Goal: Task Accomplishment & Management: Manage account settings

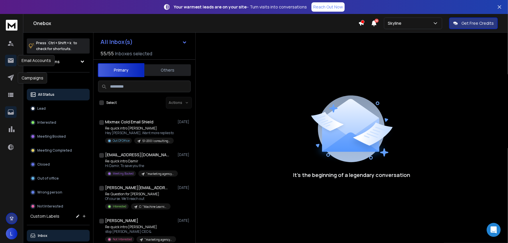
click at [7, 64] on icon at bounding box center [10, 60] width 7 height 7
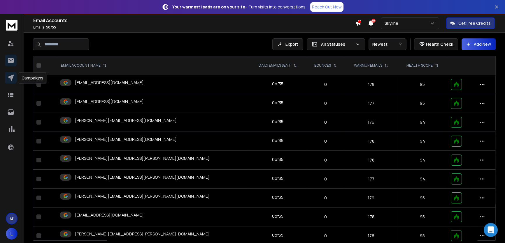
click at [14, 79] on link at bounding box center [11, 78] width 12 height 12
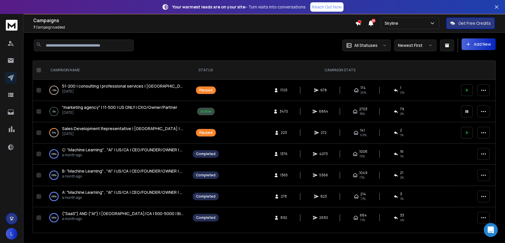
click at [466, 109] on icon at bounding box center [466, 111] width 5 height 5
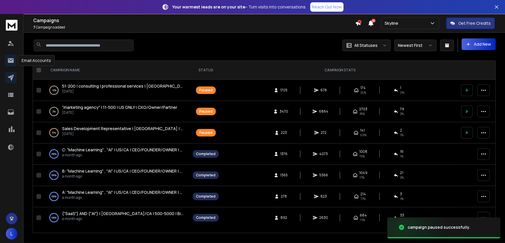
click at [15, 59] on link at bounding box center [11, 61] width 12 height 12
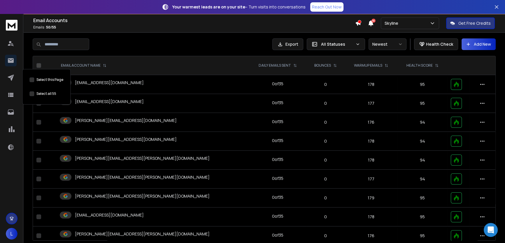
click at [33, 93] on button "Select this Page" at bounding box center [31, 93] width 5 height 5
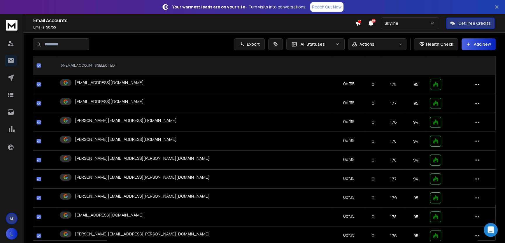
click at [326, 44] on p "All Statuses" at bounding box center [316, 44] width 32 height 6
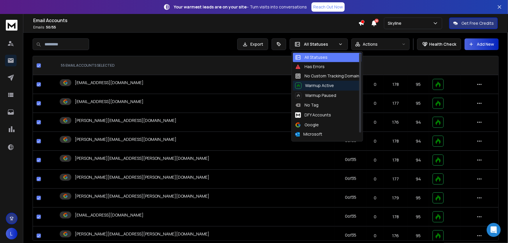
click at [318, 83] on div "Warmup Active" at bounding box center [314, 85] width 39 height 6
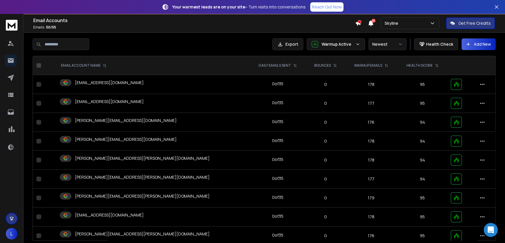
click at [40, 64] on button "button" at bounding box center [38, 65] width 5 height 5
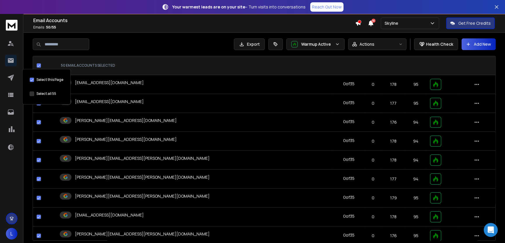
click at [45, 92] on label "Select all 55" at bounding box center [46, 93] width 20 height 5
click at [29, 93] on button "Select this Page" at bounding box center [31, 93] width 5 height 5
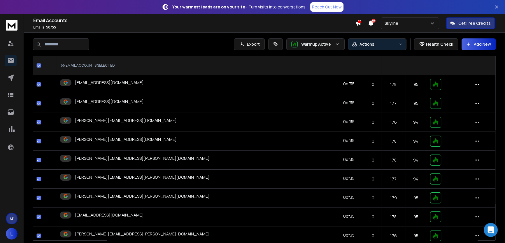
click at [379, 44] on div "Actions" at bounding box center [374, 44] width 44 height 6
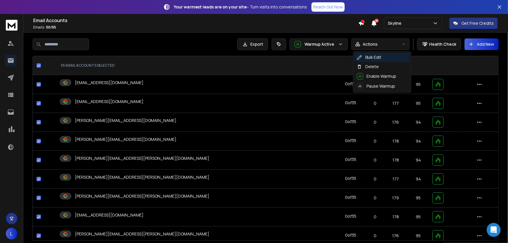
click at [381, 55] on div "Bulk Edit" at bounding box center [369, 57] width 25 height 6
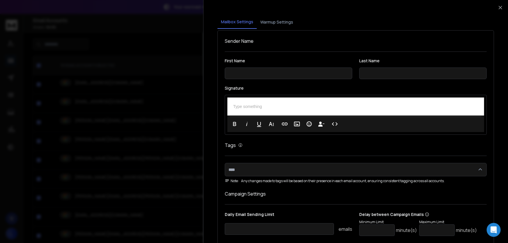
click at [275, 22] on button "Warmup Settings" at bounding box center [277, 22] width 40 height 13
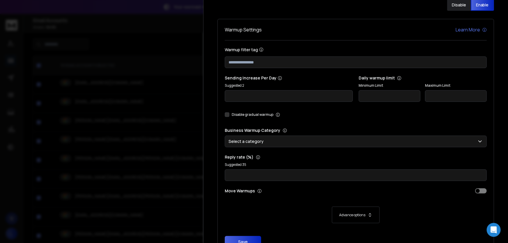
scroll to position [63, 0]
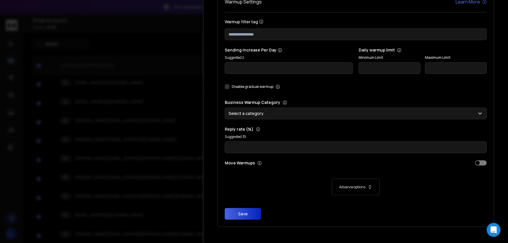
click at [387, 70] on input "number" at bounding box center [390, 68] width 62 height 12
type input "**"
click at [436, 70] on input "number" at bounding box center [456, 68] width 62 height 12
type input "**"
click at [304, 70] on input "number" at bounding box center [289, 68] width 128 height 12
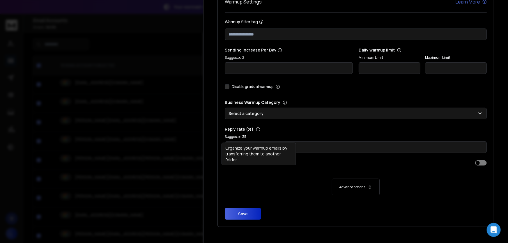
type input "*"
drag, startPoint x: 258, startPoint y: 151, endPoint x: 259, endPoint y: 146, distance: 4.8
click at [258, 150] on div "Organize your warmup emails by transferring them to another folder." at bounding box center [259, 154] width 75 height 23
click at [269, 141] on div "Reply rate (%) Suggested 35" at bounding box center [356, 139] width 262 height 27
click at [273, 145] on input "number" at bounding box center [356, 148] width 262 height 12
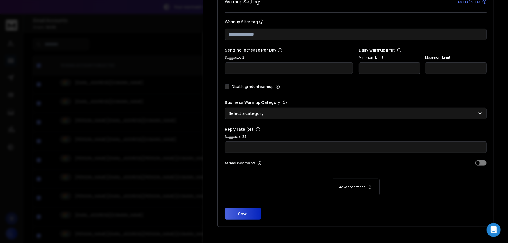
type input "***"
click at [247, 212] on button "Save" at bounding box center [243, 214] width 36 height 12
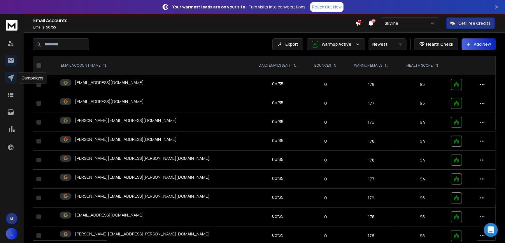
click at [9, 78] on icon at bounding box center [11, 78] width 6 height 6
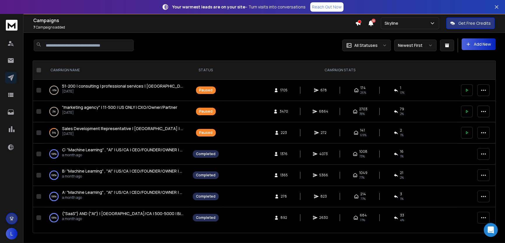
click at [112, 88] on span "51-200 | consulting | professional services | [GEOGRAPHIC_DATA]/[GEOGRAPHIC_DAT…" at bounding box center [161, 86] width 199 height 6
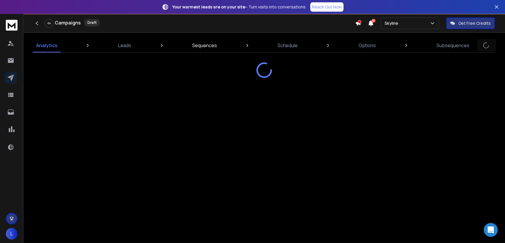
click at [207, 48] on p "Sequences" at bounding box center [204, 45] width 25 height 7
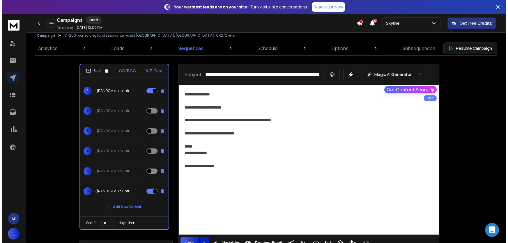
scroll to position [24, 0]
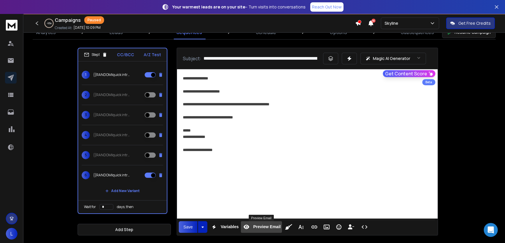
click at [267, 226] on span "Preview Email" at bounding box center [267, 227] width 30 height 5
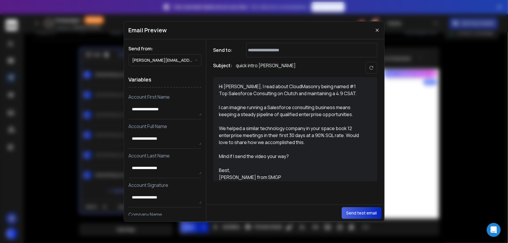
click at [262, 52] on input at bounding box center [312, 50] width 127 height 10
click at [365, 213] on button "Send test email" at bounding box center [362, 213] width 40 height 12
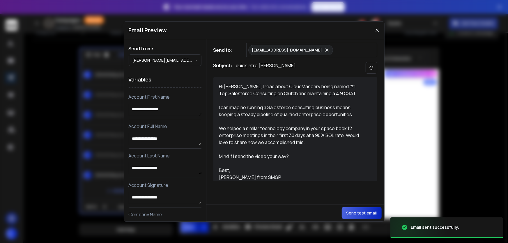
click at [378, 30] on icon at bounding box center [377, 30] width 3 height 3
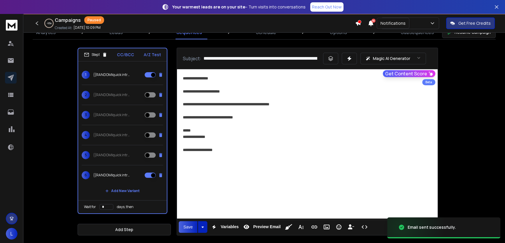
click at [393, 20] on div "Notifications" at bounding box center [392, 23] width 33 height 11
click at [413, 22] on div "Skyline" at bounding box center [409, 23] width 51 height 6
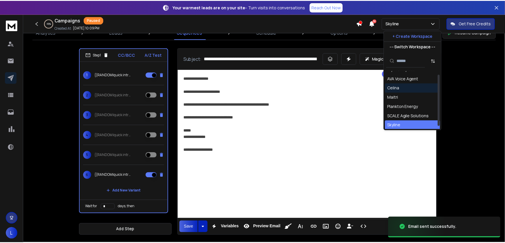
scroll to position [7, 0]
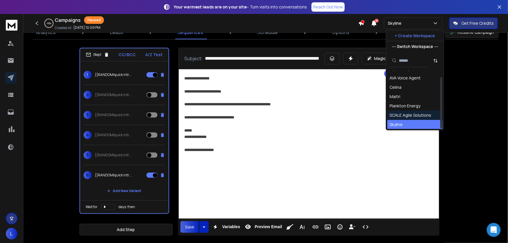
click at [409, 114] on div "SCALE Agile Solutions" at bounding box center [411, 115] width 42 height 6
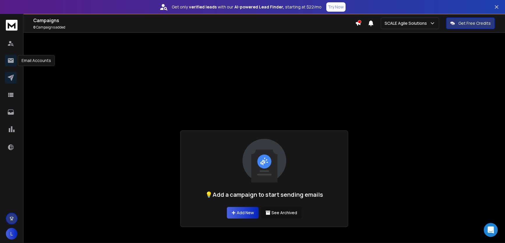
click at [14, 61] on icon at bounding box center [10, 60] width 7 height 7
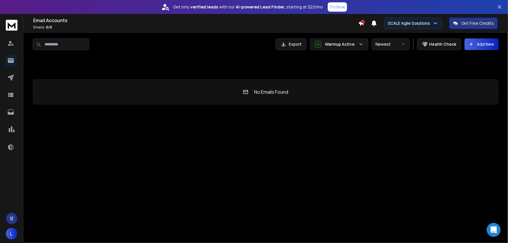
click at [413, 23] on p "SCALE Agile Solutions" at bounding box center [410, 23] width 45 height 6
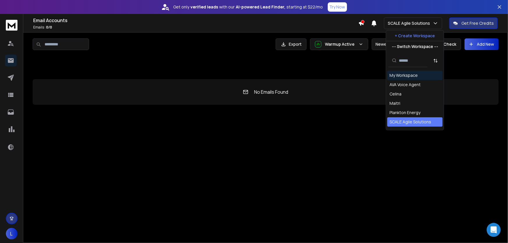
click at [411, 35] on p "+ Create Workspace" at bounding box center [415, 36] width 40 height 6
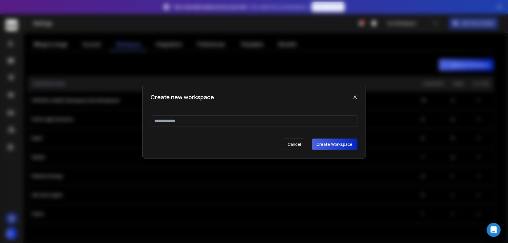
click at [189, 117] on input at bounding box center [254, 121] width 207 height 12
type input "**********"
click at [337, 142] on button "Create Workspace" at bounding box center [334, 145] width 45 height 12
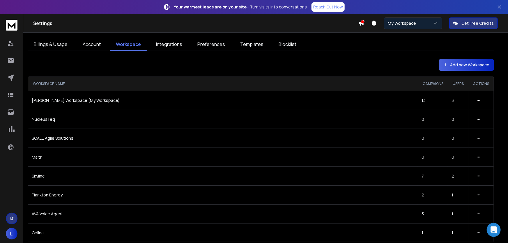
click at [402, 23] on p "My Workspace" at bounding box center [403, 23] width 31 height 6
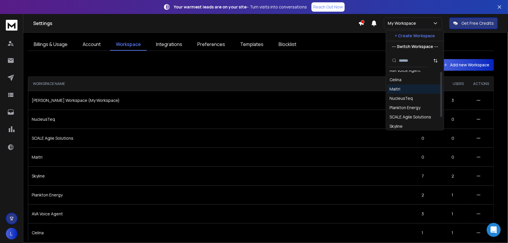
scroll to position [16, 0]
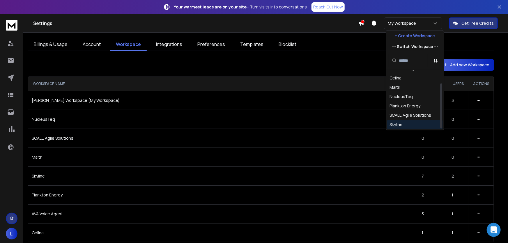
click at [398, 124] on div "Skyline" at bounding box center [396, 125] width 13 height 6
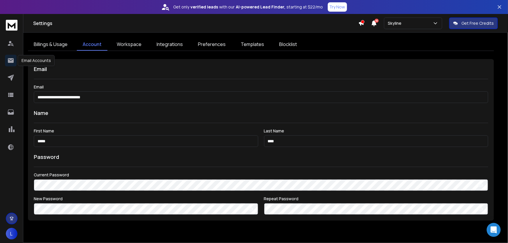
click at [7, 59] on icon at bounding box center [10, 60] width 7 height 7
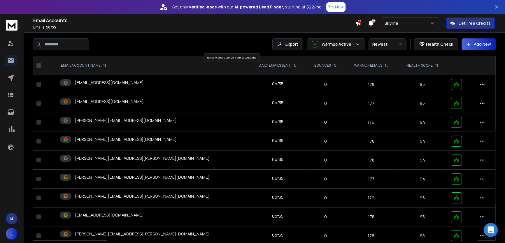
click at [249, 79] on td "0 of 35" at bounding box center [277, 82] width 57 height 15
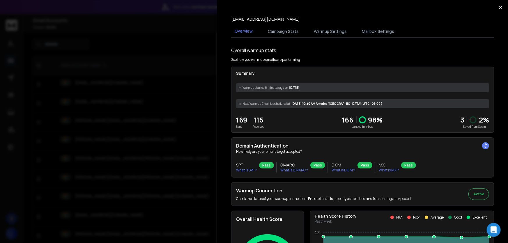
click at [498, 6] on icon "button" at bounding box center [501, 8] width 6 height 6
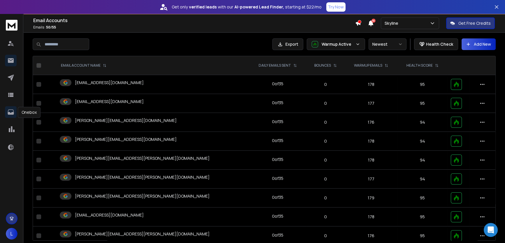
click at [13, 109] on icon at bounding box center [10, 112] width 7 height 7
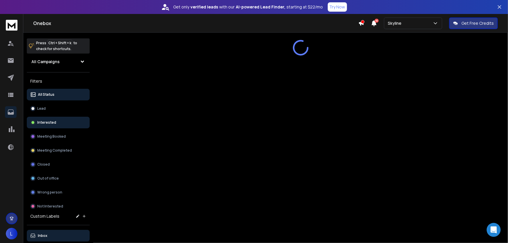
click at [47, 121] on div "All Status Lead Interested Meeting Booked Meeting Completed Closed Out of offic…" at bounding box center [58, 151] width 63 height 124
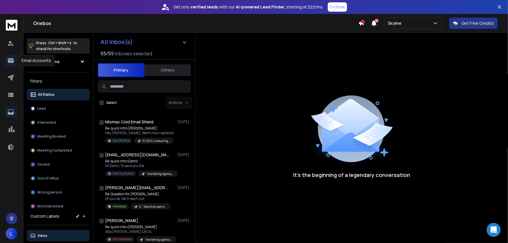
click at [10, 64] on link at bounding box center [11, 61] width 12 height 12
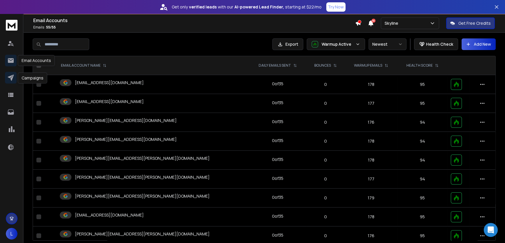
click at [8, 77] on icon at bounding box center [11, 78] width 6 height 6
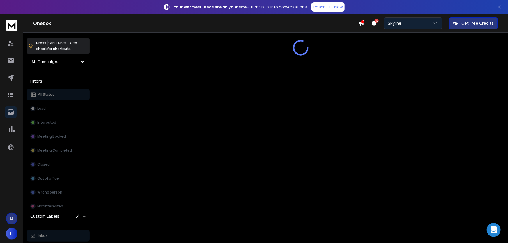
click at [428, 25] on div "Skyline" at bounding box center [413, 23] width 51 height 6
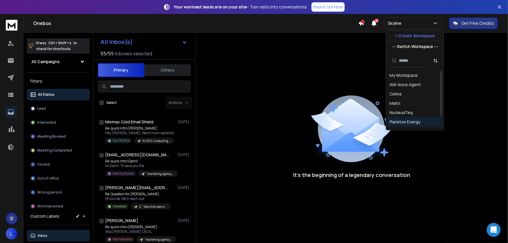
scroll to position [16, 0]
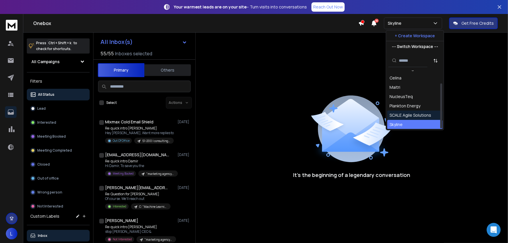
click at [413, 115] on div "SCALE Agile Solutions" at bounding box center [411, 115] width 42 height 6
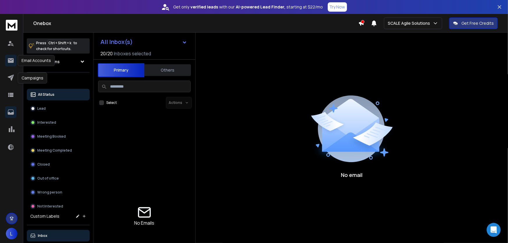
click at [13, 64] on icon at bounding box center [10, 60] width 7 height 7
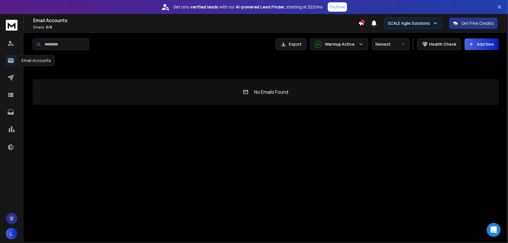
click at [423, 18] on button "SCALE Agile Solutions" at bounding box center [413, 23] width 58 height 12
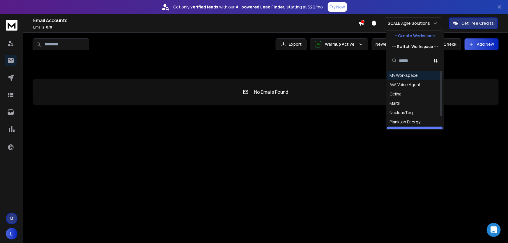
click at [407, 75] on div "My Workspace" at bounding box center [404, 76] width 28 height 6
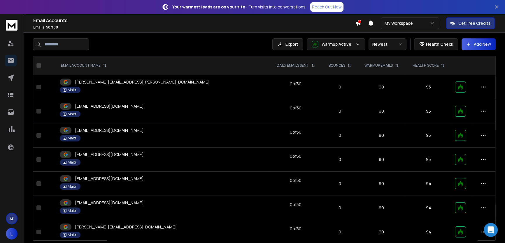
click at [67, 46] on input at bounding box center [61, 44] width 57 height 12
type input "*****"
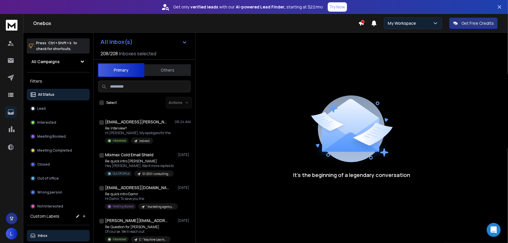
click at [399, 22] on p "My Workspace" at bounding box center [403, 23] width 31 height 6
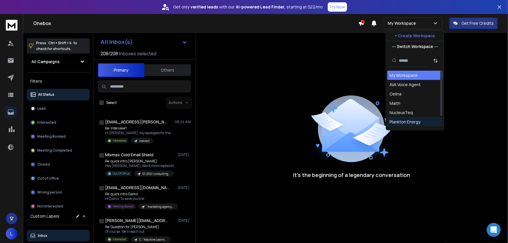
click at [404, 121] on div "Plankton Energy" at bounding box center [405, 122] width 31 height 6
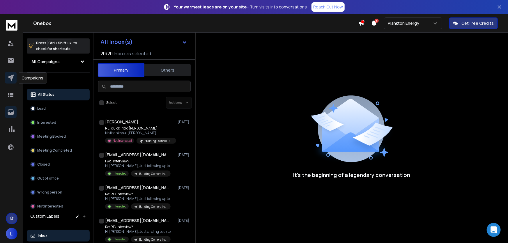
click at [12, 75] on icon at bounding box center [10, 77] width 7 height 7
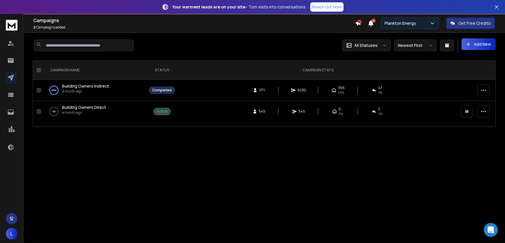
click at [407, 24] on p "Plankton Energy" at bounding box center [401, 23] width 34 height 6
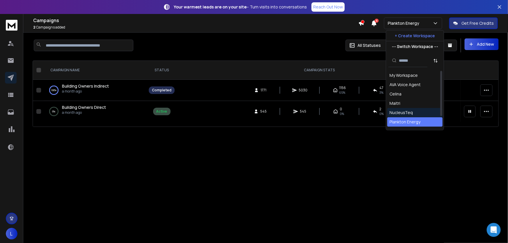
click at [402, 111] on div "NucleusTeq" at bounding box center [401, 113] width 23 height 6
